Goal: Task Accomplishment & Management: Manage account settings

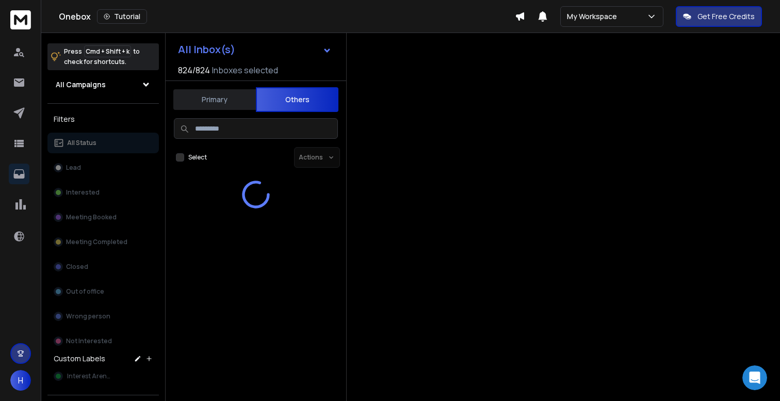
scroll to position [999, 0]
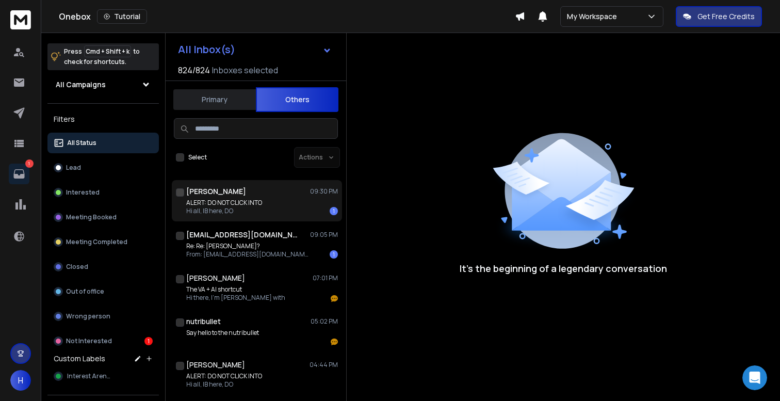
click at [280, 208] on div "ALERT: DO NOT CLICK INTO Hi all, IB here, DO 1" at bounding box center [262, 207] width 152 height 17
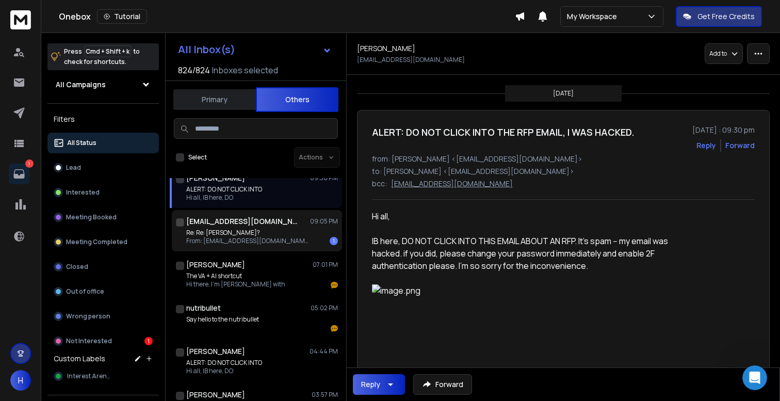
scroll to position [26, 0]
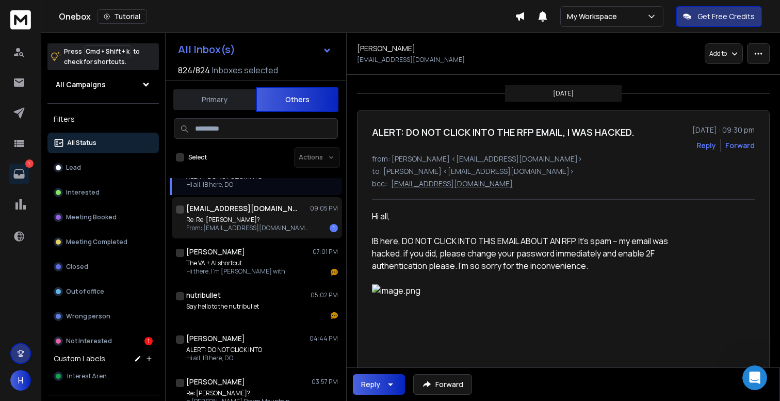
click at [281, 223] on p "Re: Re: John Cash?" at bounding box center [248, 220] width 124 height 8
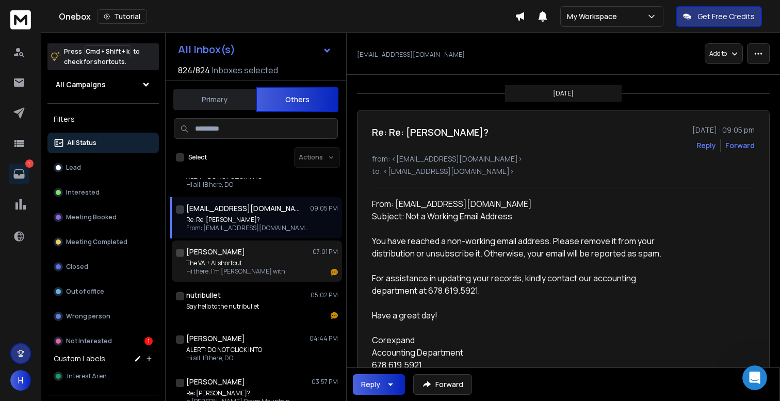
click at [282, 260] on div "The VA + AI shortcut Hi there, I’m Sean with" at bounding box center [262, 267] width 152 height 17
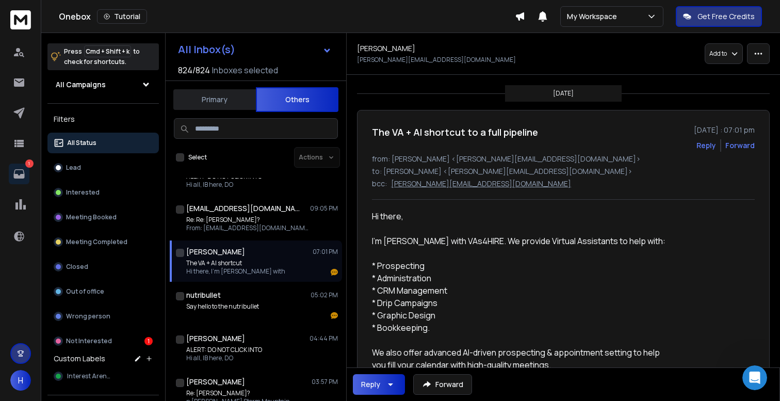
click at [211, 108] on button "Primary" at bounding box center [214, 99] width 83 height 23
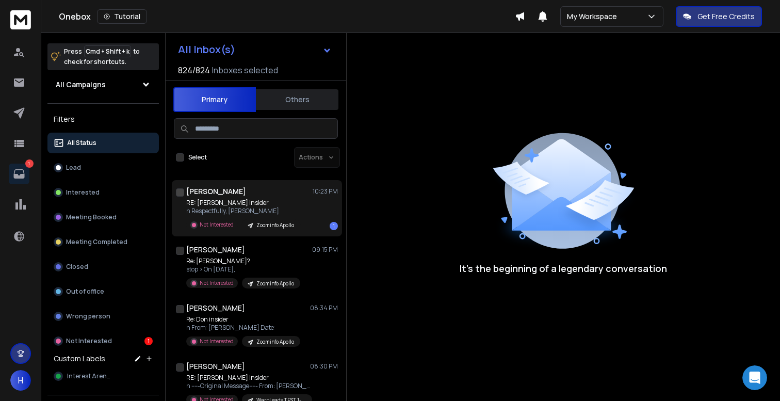
click at [287, 196] on div "Shelley R. Murray 10:23 PM RE: Shelley insider n Respectfully, Shelley Shelley …" at bounding box center [262, 208] width 152 height 44
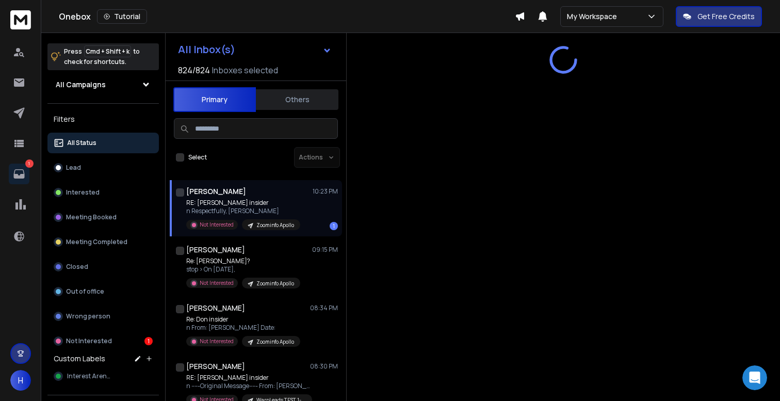
click at [287, 196] on div "Shelley R. Murray 10:23 PM RE: Shelley insider n Respectfully, Shelley Shelley …" at bounding box center [262, 208] width 152 height 44
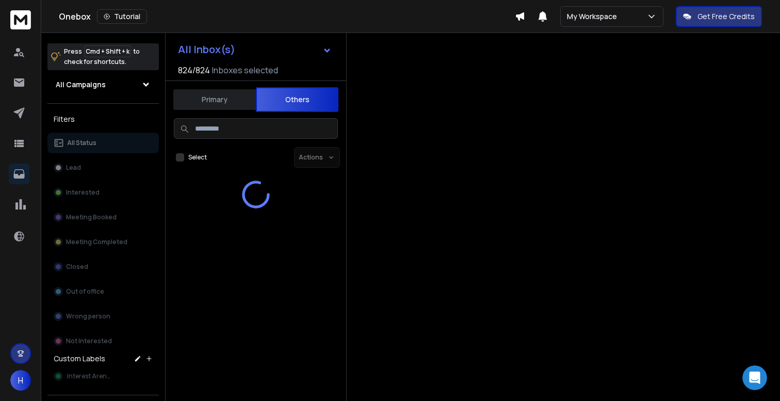
click at [301, 109] on button "Others" at bounding box center [297, 99] width 83 height 25
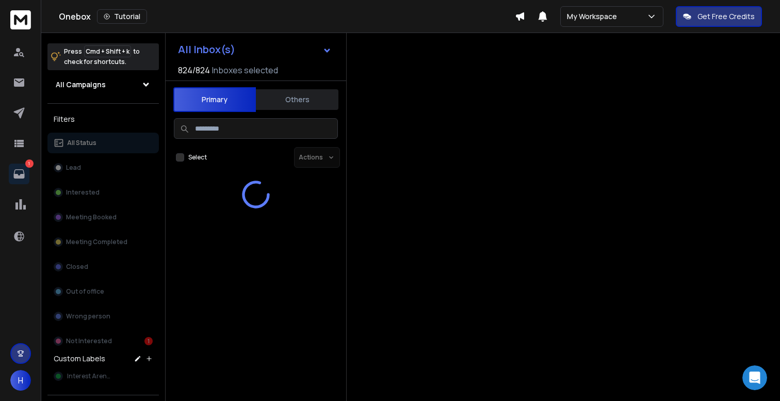
click at [224, 95] on button "Primary" at bounding box center [214, 99] width 83 height 25
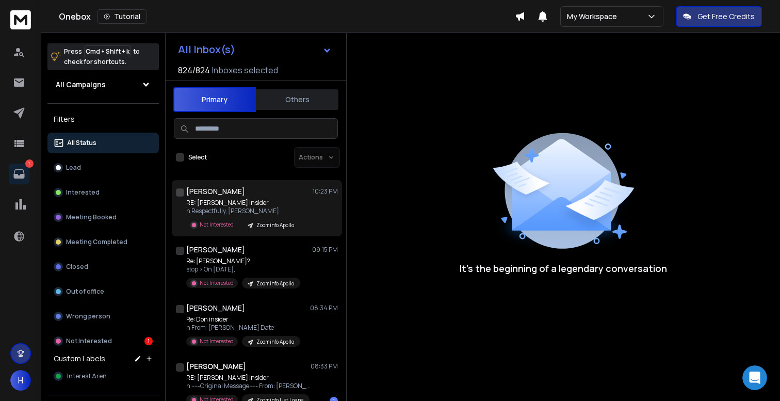
click at [278, 184] on div "Shelley R. Murray 10:23 PM RE: Shelley insider n Respectfully, Shelley Shelley …" at bounding box center [257, 208] width 170 height 56
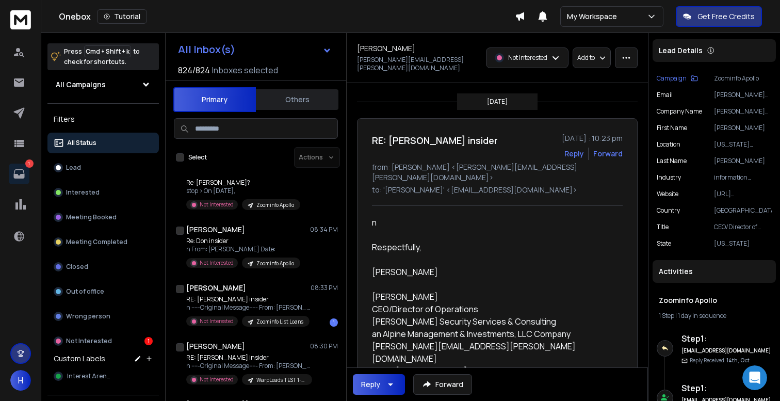
scroll to position [72, 0]
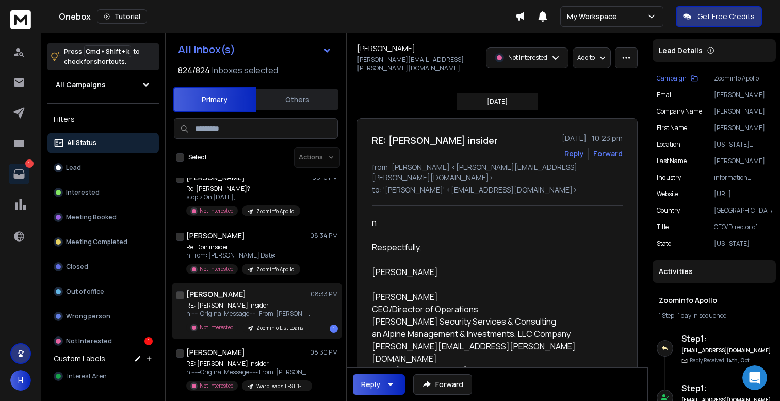
click at [280, 294] on div "Brent Hight 08:33 PM" at bounding box center [262, 294] width 152 height 10
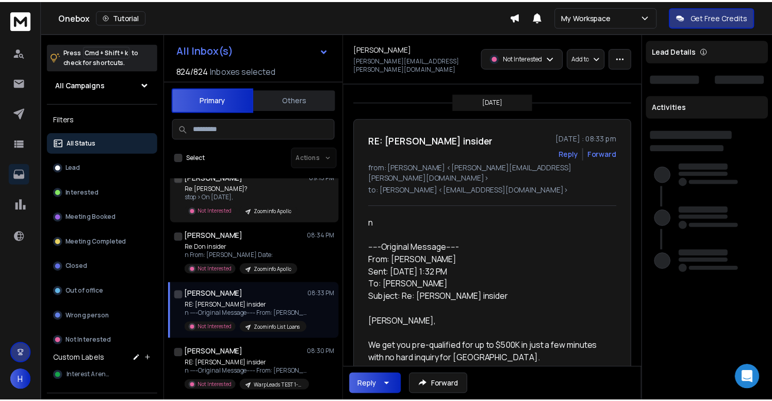
scroll to position [0, 0]
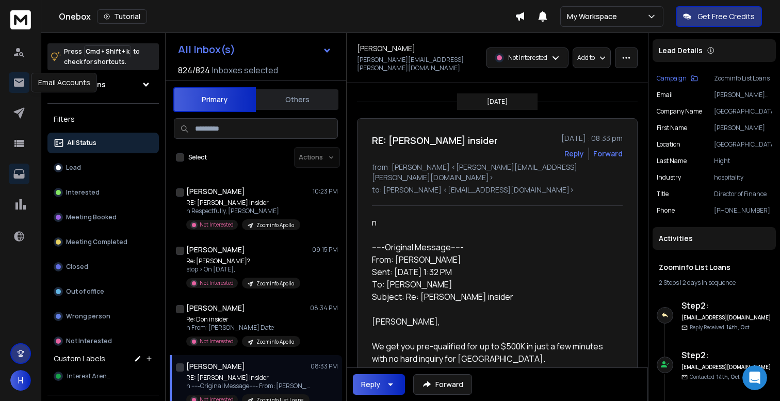
click at [26, 81] on link at bounding box center [19, 82] width 21 height 21
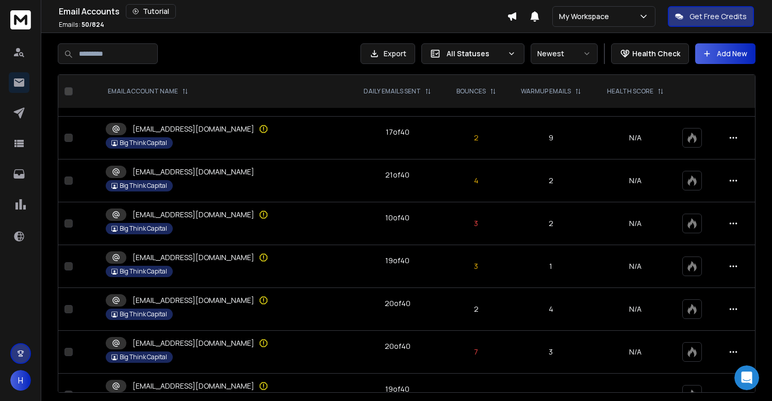
scroll to position [1527, 0]
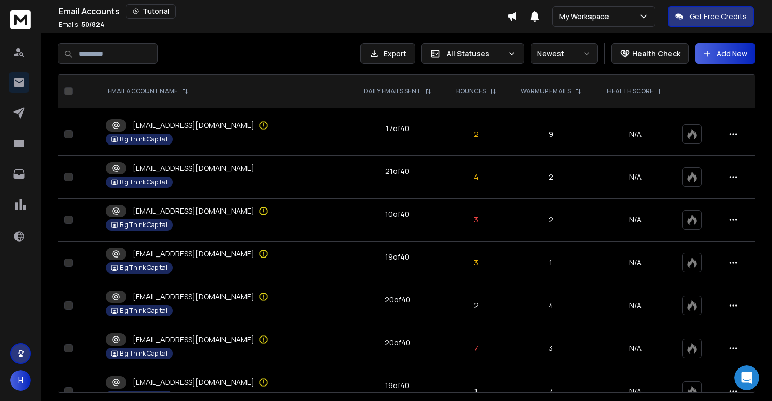
click at [239, 206] on div "[EMAIL_ADDRESS][DOMAIN_NAME]" at bounding box center [225, 211] width 238 height 12
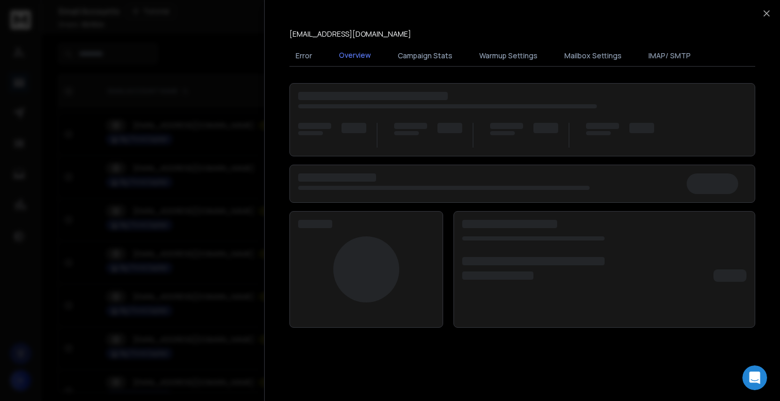
click at [225, 196] on div at bounding box center [390, 200] width 780 height 401
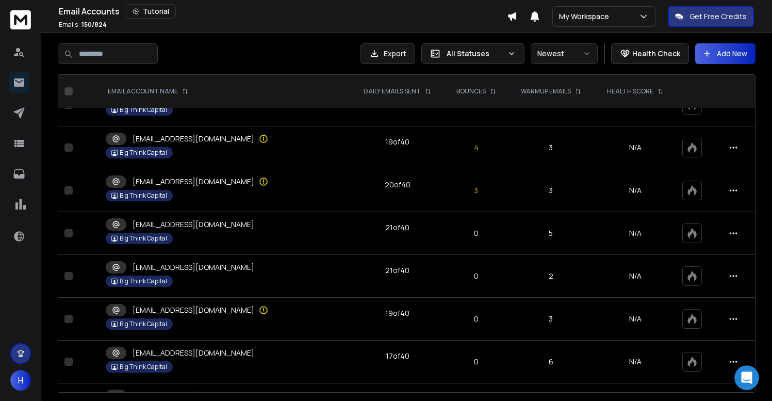
scroll to position [5240, 0]
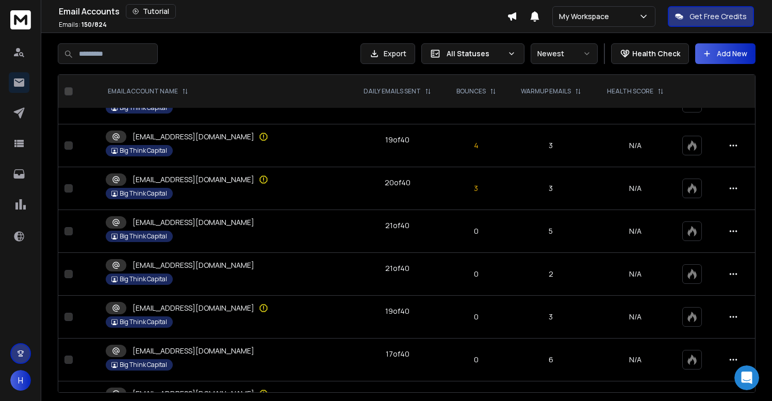
click at [301, 219] on div "taylorwang@followup.rtmcapitalco.my" at bounding box center [225, 222] width 238 height 12
click at [305, 180] on div "taylorwang@followup.rtmenterprisegroup.my" at bounding box center [225, 179] width 238 height 12
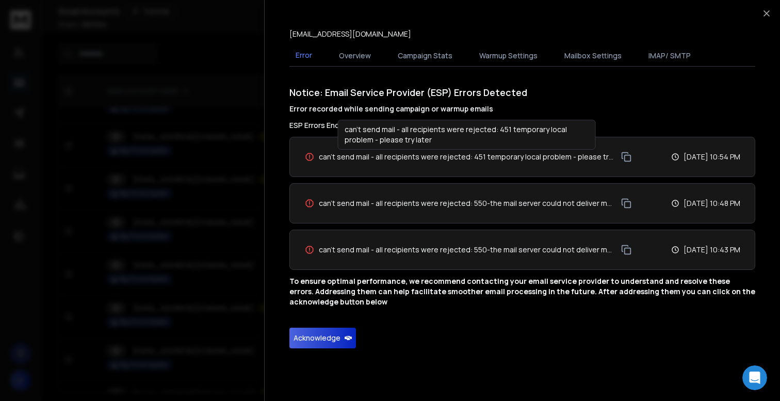
click at [624, 156] on rect at bounding box center [627, 158] width 6 height 6
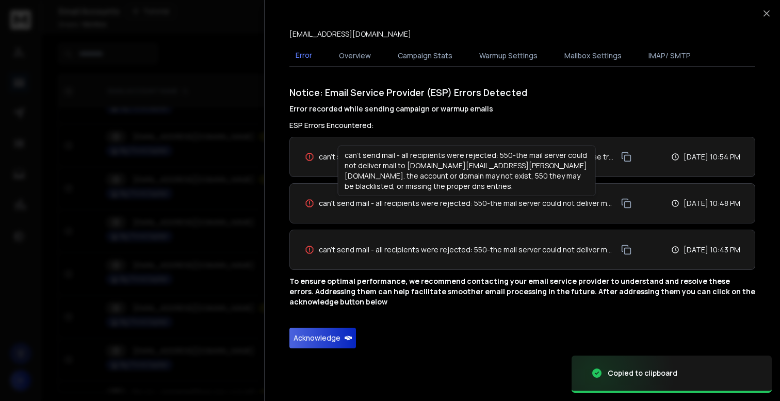
click at [128, 241] on div at bounding box center [390, 200] width 780 height 401
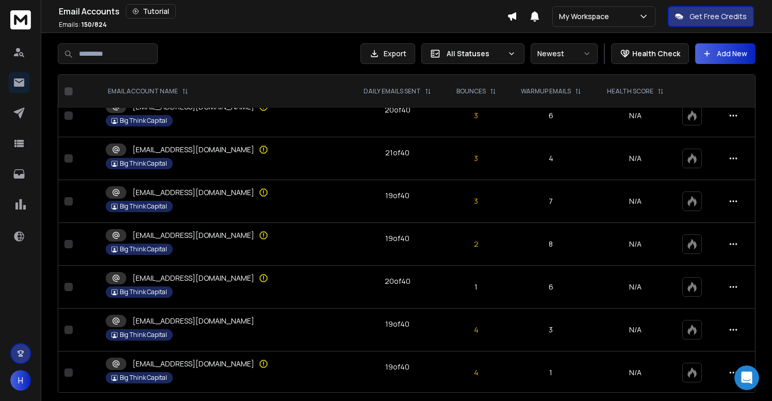
scroll to position [3329, 0]
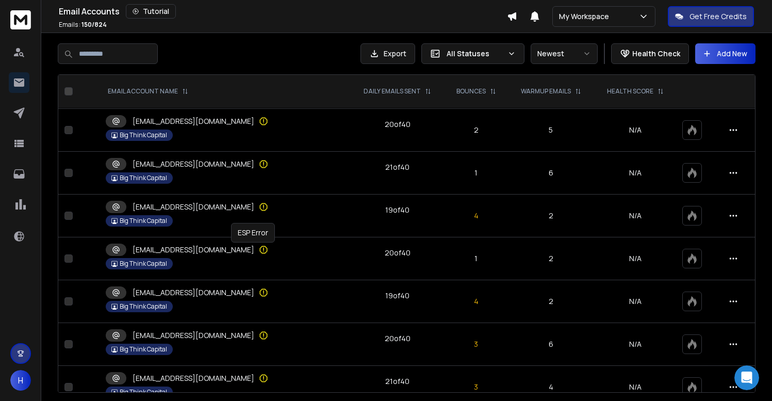
click at [258, 250] on icon at bounding box center [263, 249] width 10 height 10
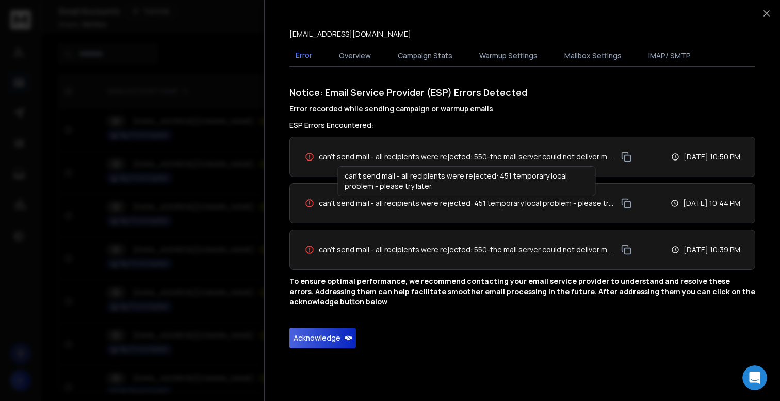
click at [209, 226] on div at bounding box center [390, 200] width 780 height 401
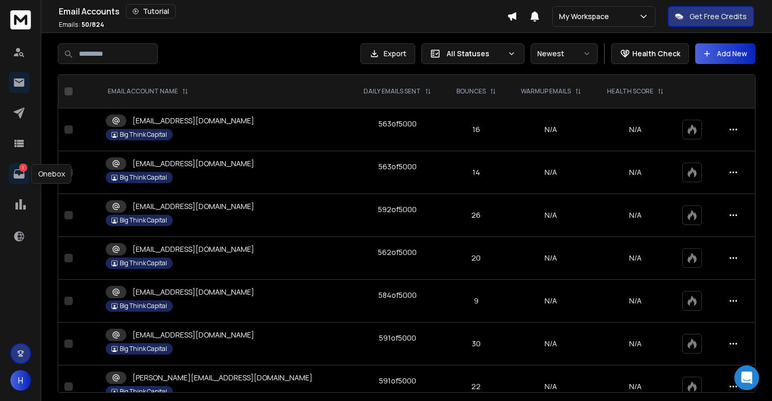
click at [21, 170] on p "1" at bounding box center [23, 167] width 8 height 8
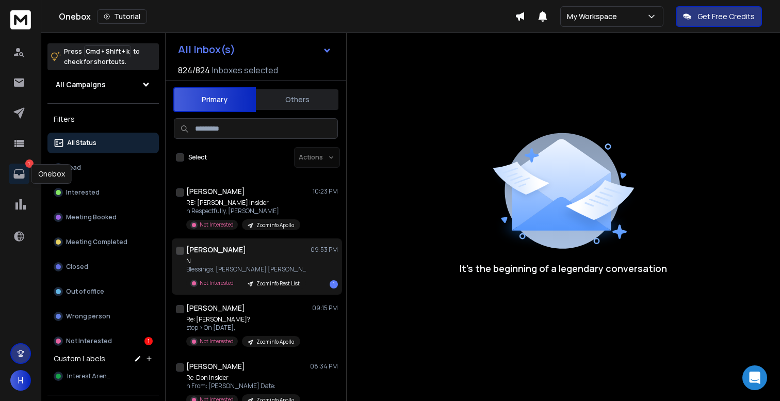
click at [225, 268] on p "Blessings, [PERSON_NAME] [PERSON_NAME] Glory" at bounding box center [248, 269] width 124 height 8
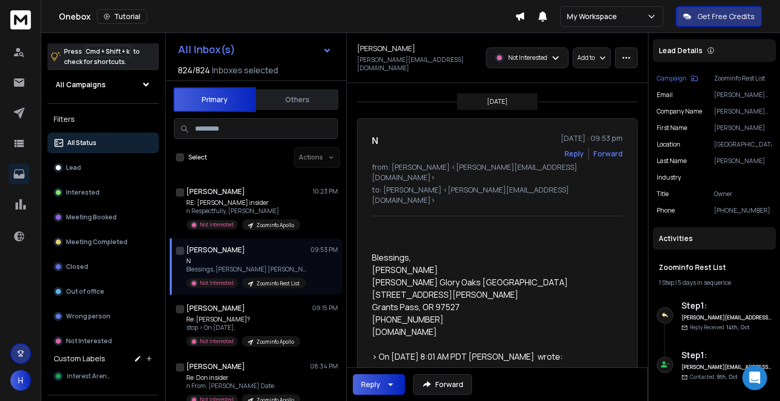
click at [291, 93] on button "Others" at bounding box center [297, 99] width 83 height 23
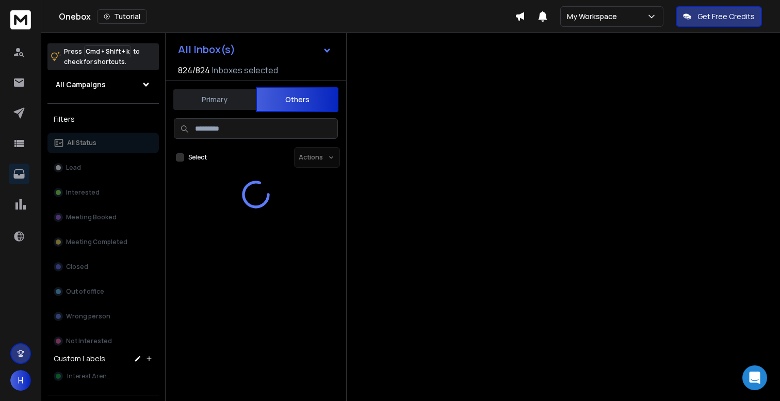
click at [214, 92] on button "Primary" at bounding box center [214, 99] width 83 height 23
drag, startPoint x: 287, startPoint y: 94, endPoint x: 226, endPoint y: 92, distance: 60.9
click at [286, 94] on button "Others" at bounding box center [297, 99] width 83 height 25
click at [226, 92] on button "Primary" at bounding box center [214, 99] width 83 height 23
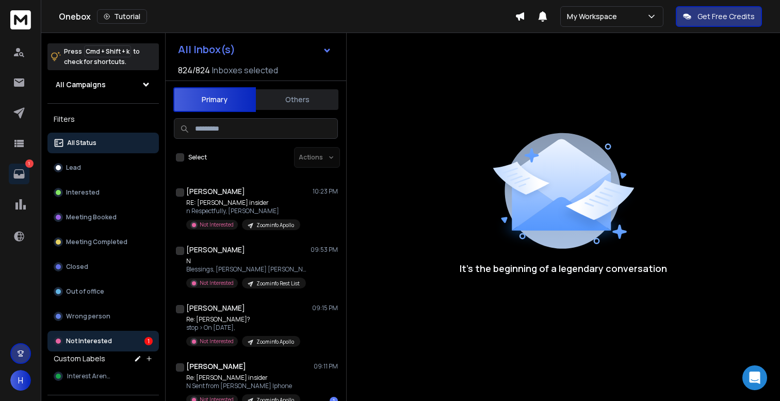
click at [122, 338] on button "Not Interested 1" at bounding box center [102, 341] width 111 height 21
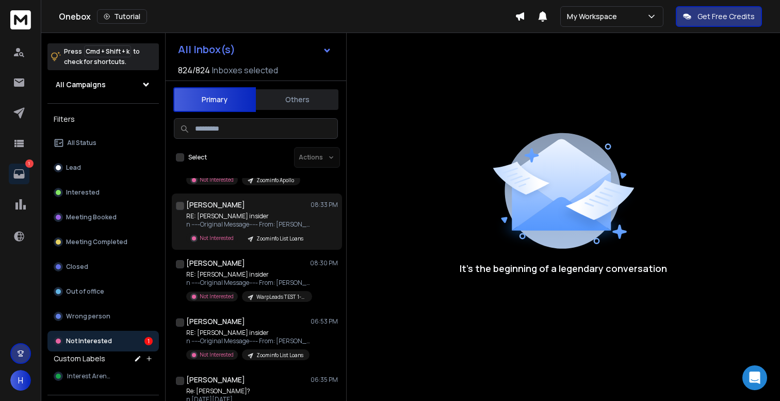
scroll to position [113, 0]
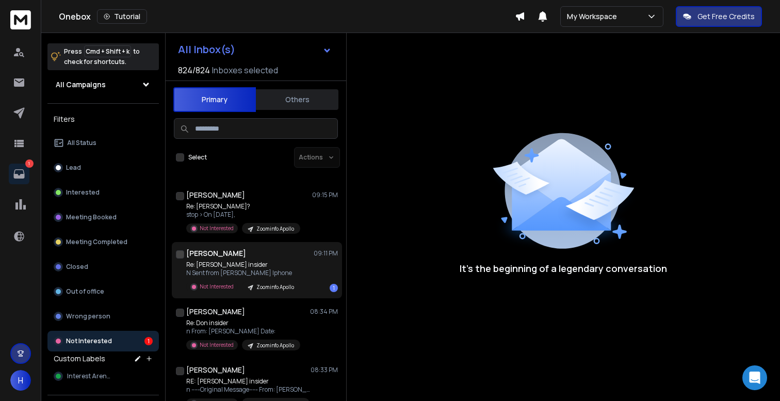
click at [316, 295] on div "Kirk Palmer 09:11 PM Re: Kirk insider N Sent from Kirk's Iphone Not Interested …" at bounding box center [257, 270] width 170 height 56
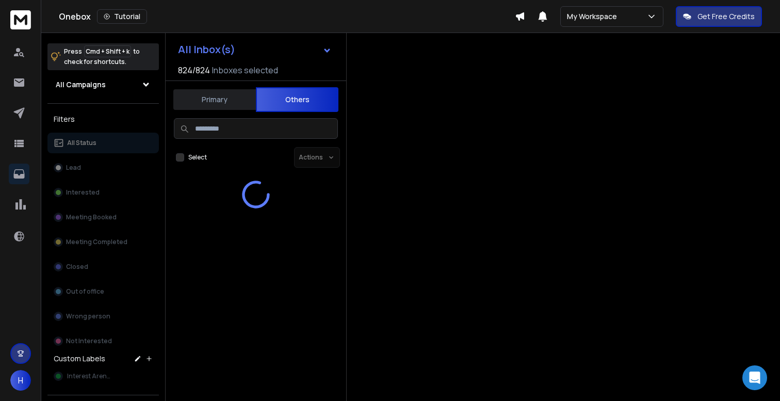
click at [306, 95] on button "Others" at bounding box center [297, 99] width 83 height 25
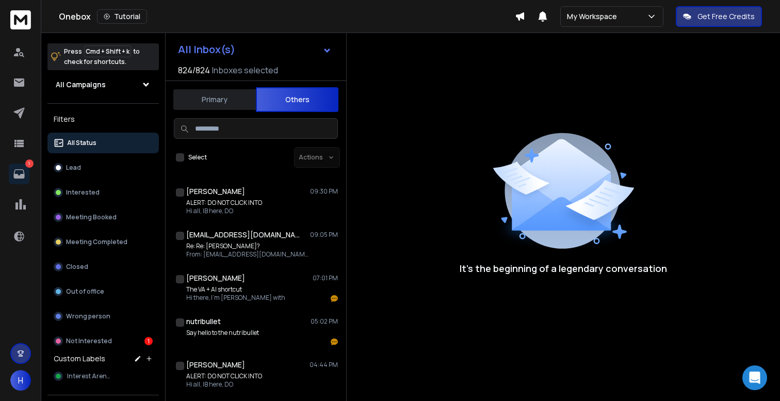
click at [221, 98] on button "Primary" at bounding box center [214, 99] width 83 height 23
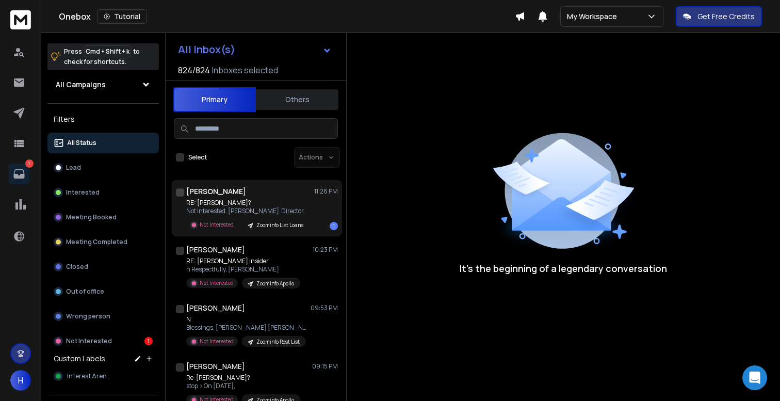
click at [292, 211] on p "Not interested. Greg Hoard Director" at bounding box center [247, 211] width 123 height 8
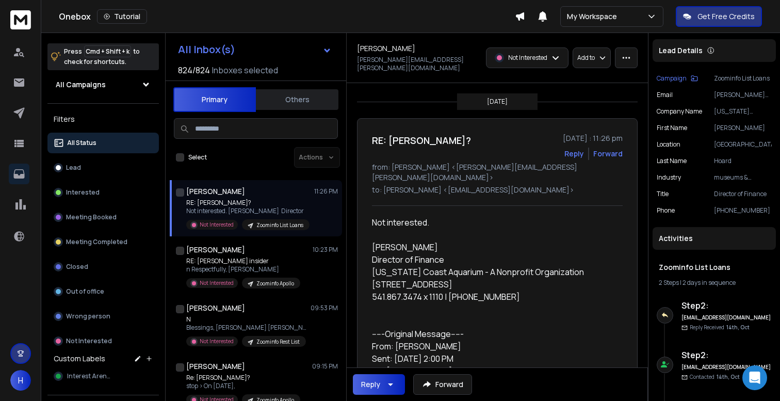
click at [269, 94] on button "Others" at bounding box center [297, 99] width 83 height 23
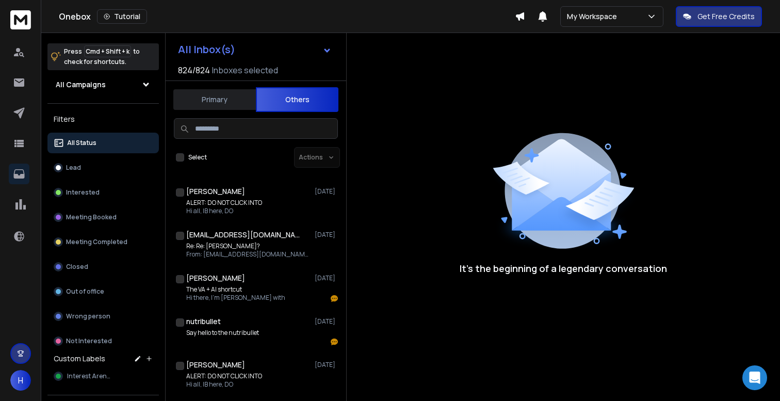
click at [220, 95] on button "Primary" at bounding box center [214, 99] width 83 height 23
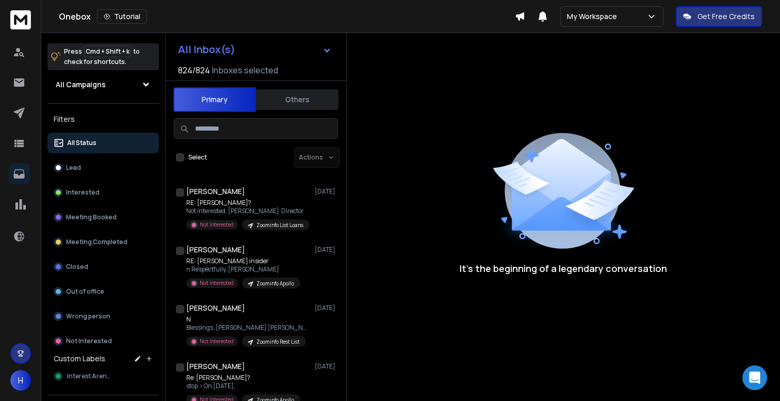
click at [268, 95] on button "Others" at bounding box center [297, 99] width 83 height 23
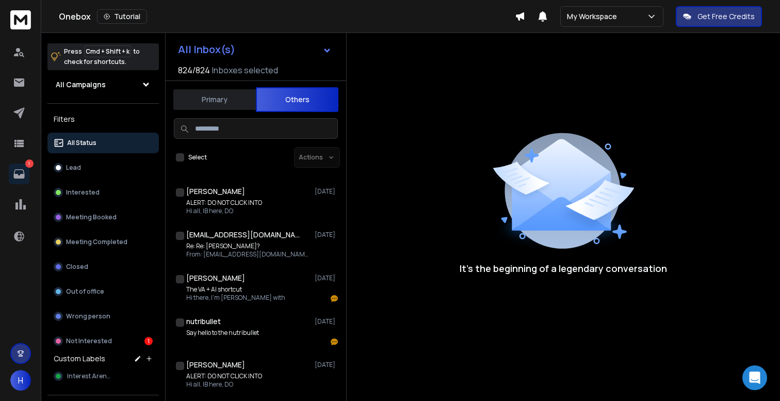
click at [216, 98] on button "Primary" at bounding box center [214, 99] width 83 height 23
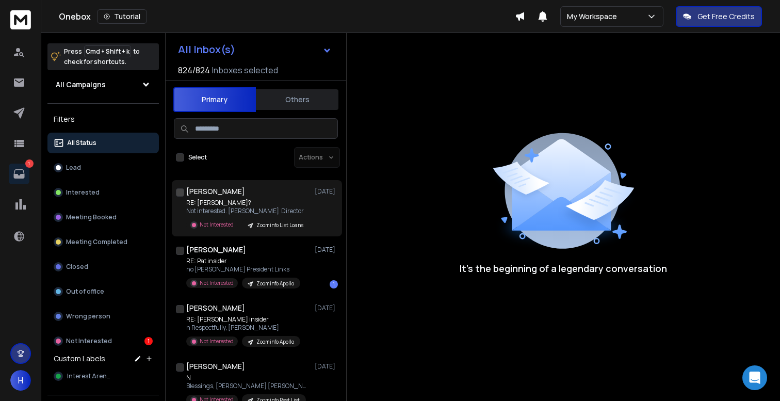
click at [263, 198] on div "Greg Hoard 14 Oct RE: Greg Cash? Not interested. Greg Hoard Director Not Intere…" at bounding box center [262, 208] width 152 height 44
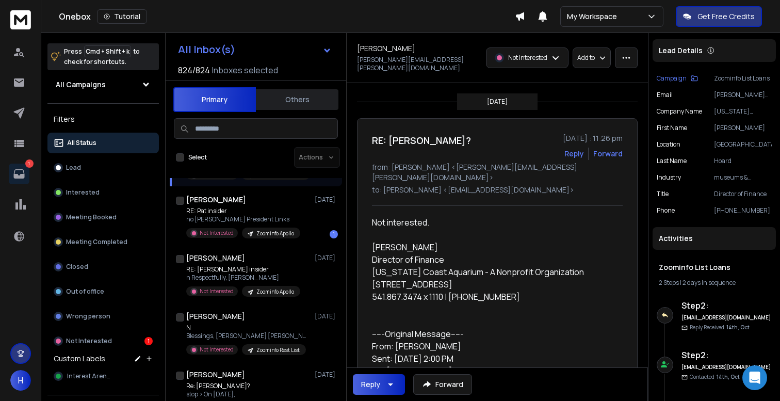
scroll to position [0, 0]
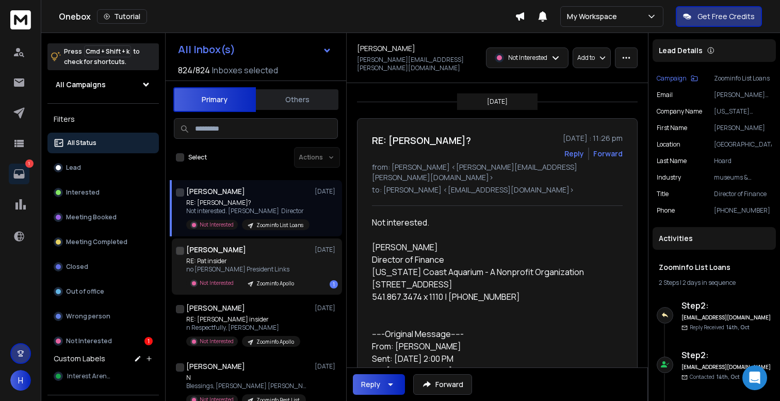
click at [275, 277] on div "RE: Pat insider no Patrick Buckley President Links Not Interested Zoominfo Apol…" at bounding box center [243, 272] width 114 height 31
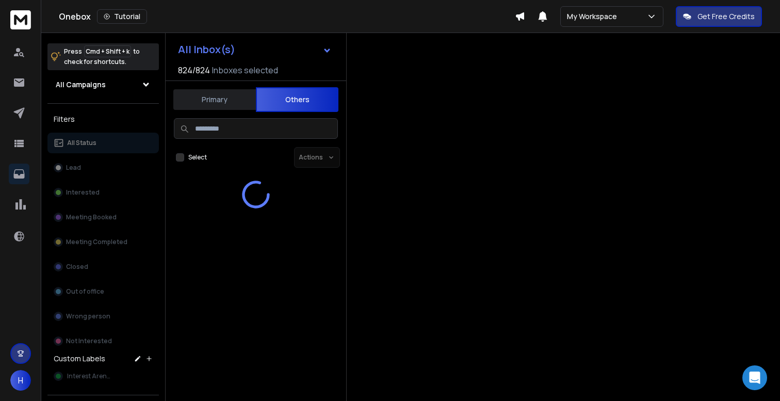
click at [312, 101] on button "Others" at bounding box center [297, 99] width 83 height 25
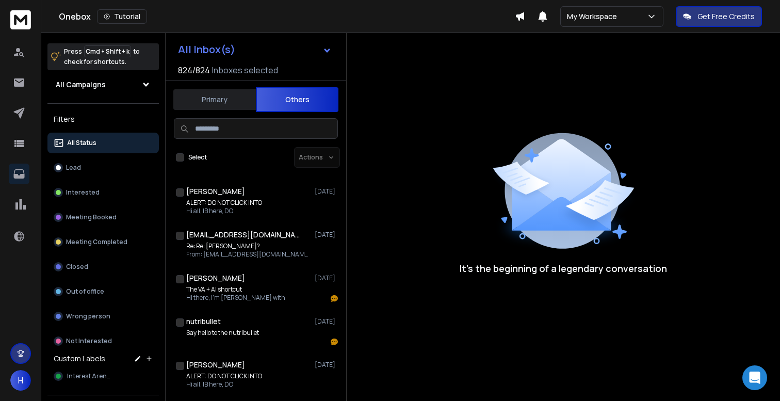
click at [221, 93] on button "Primary" at bounding box center [214, 99] width 83 height 23
